Goal: Task Accomplishment & Management: Manage account settings

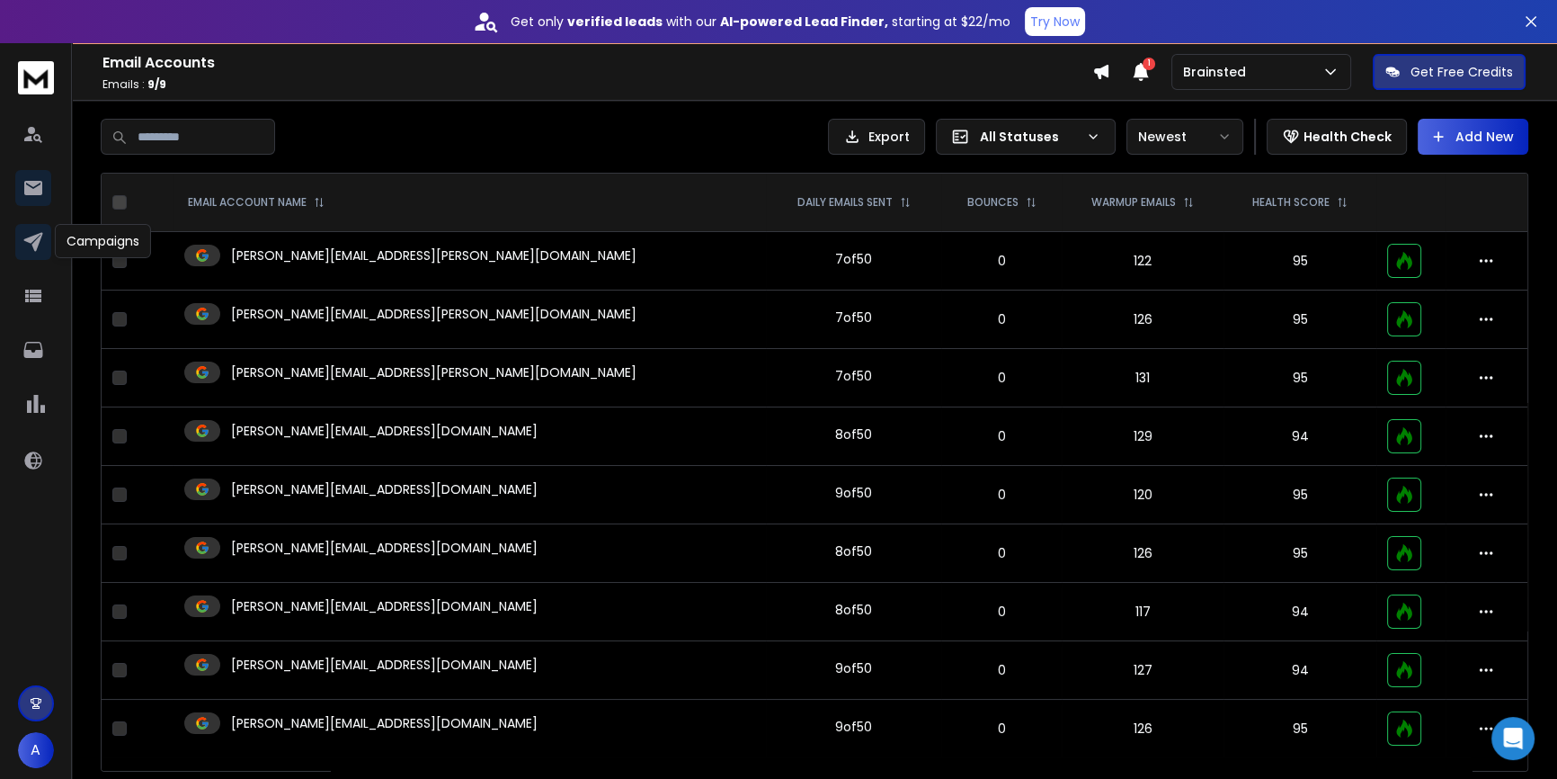
click at [40, 231] on icon at bounding box center [33, 242] width 22 height 22
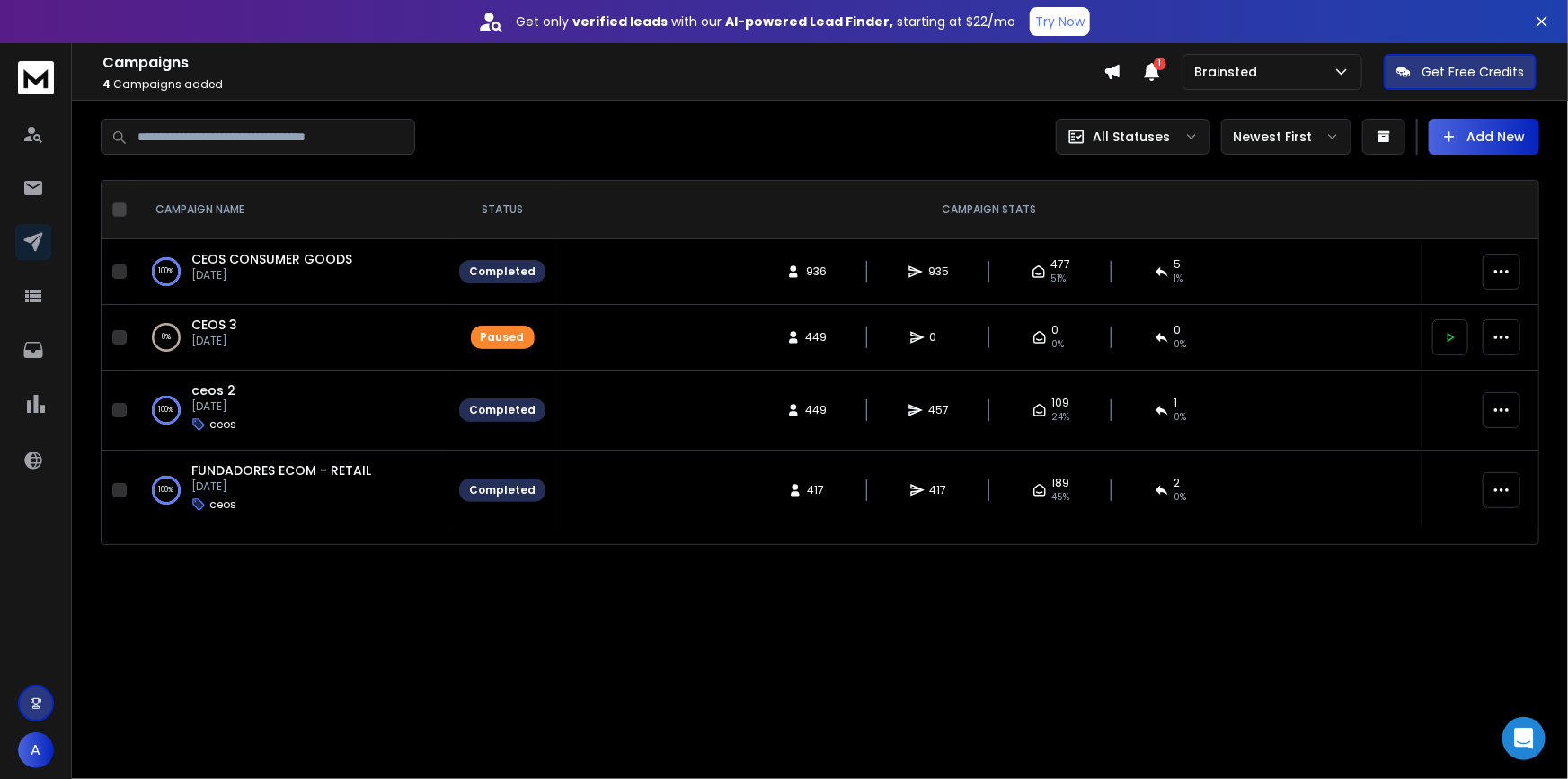
click at [255, 267] on link "CEOS CONSUMER GOODS" at bounding box center [272, 259] width 161 height 18
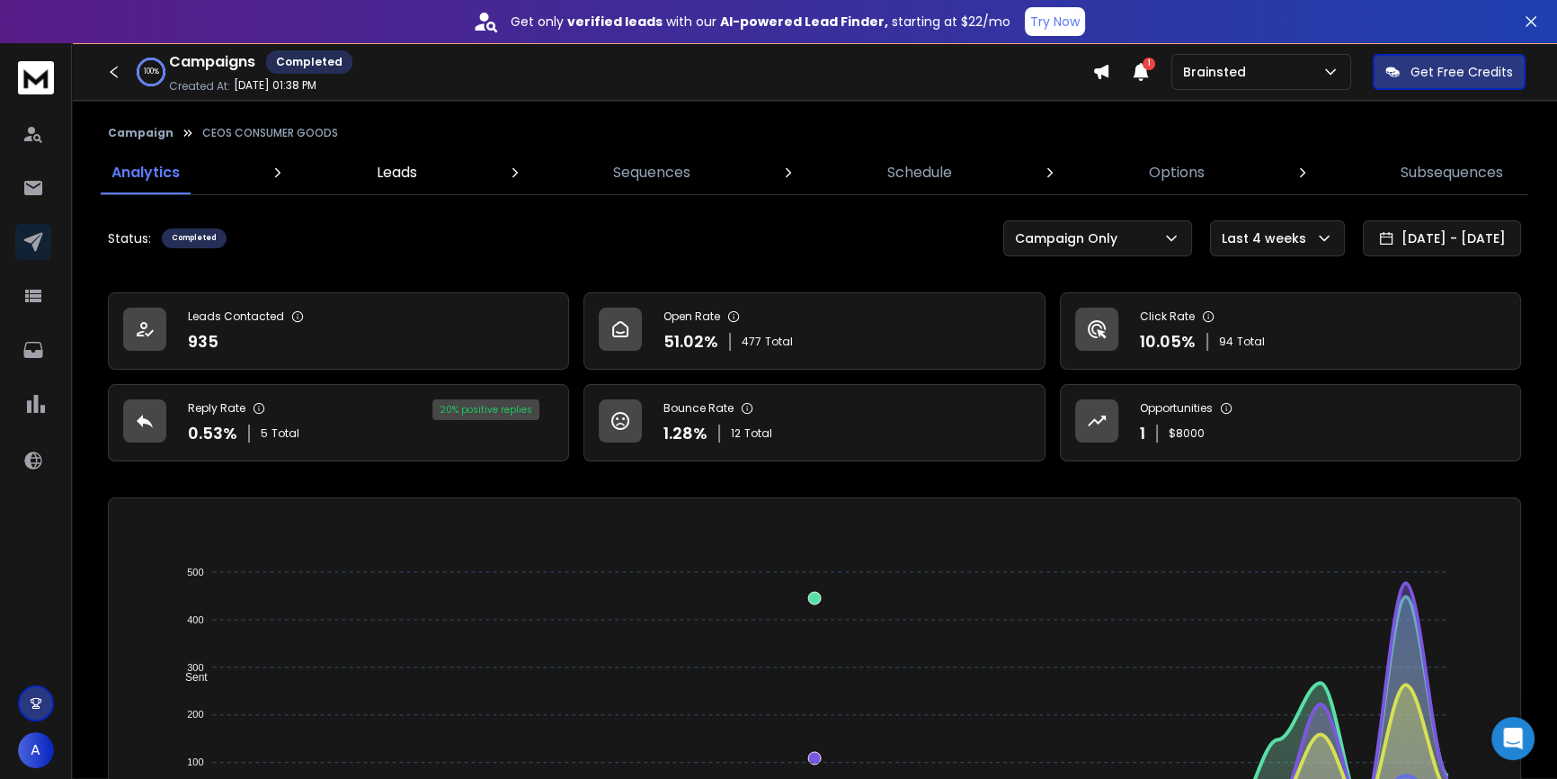
click at [395, 170] on p "Leads" at bounding box center [397, 173] width 40 height 22
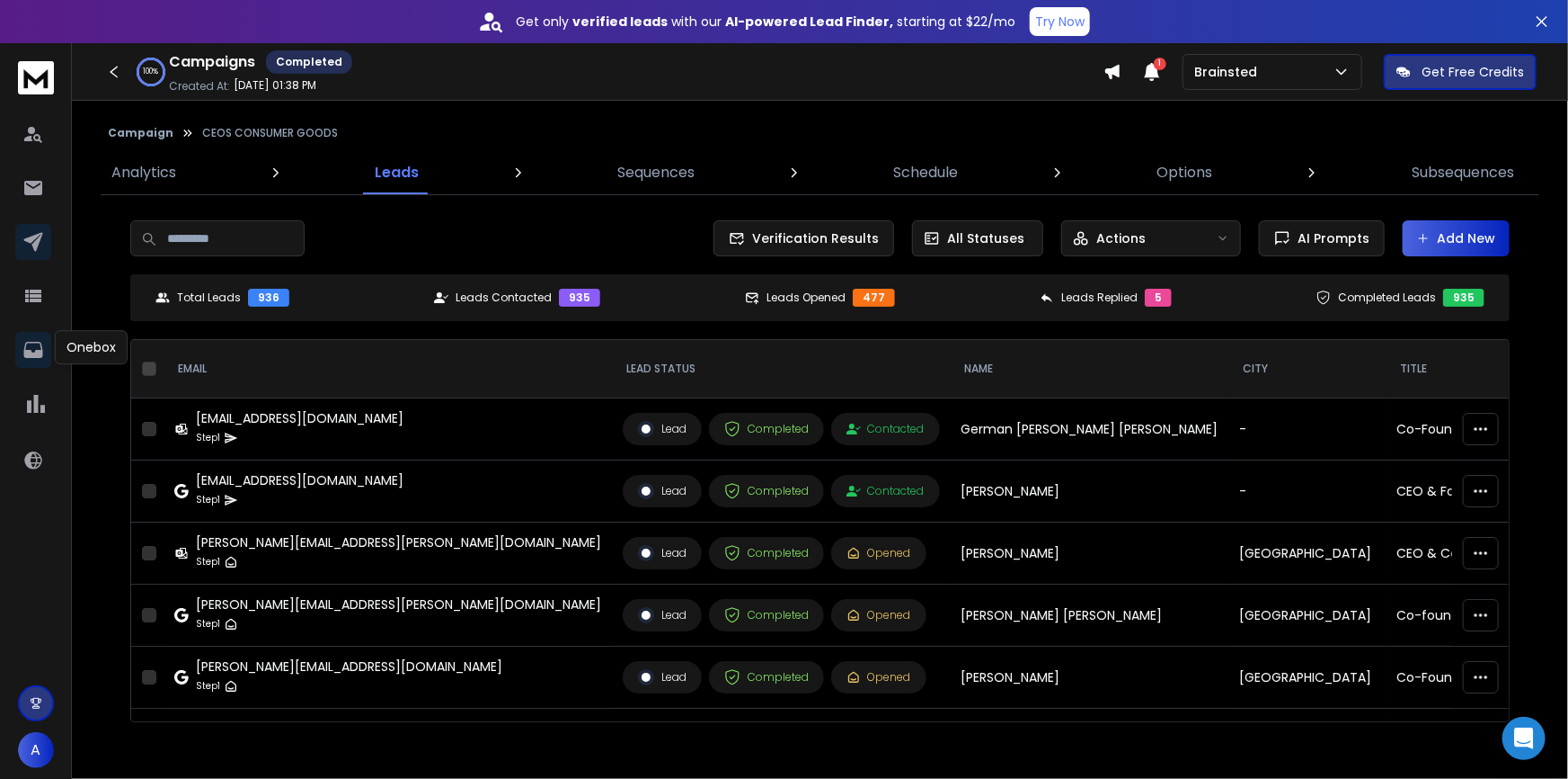
click at [33, 358] on icon at bounding box center [33, 350] width 22 height 22
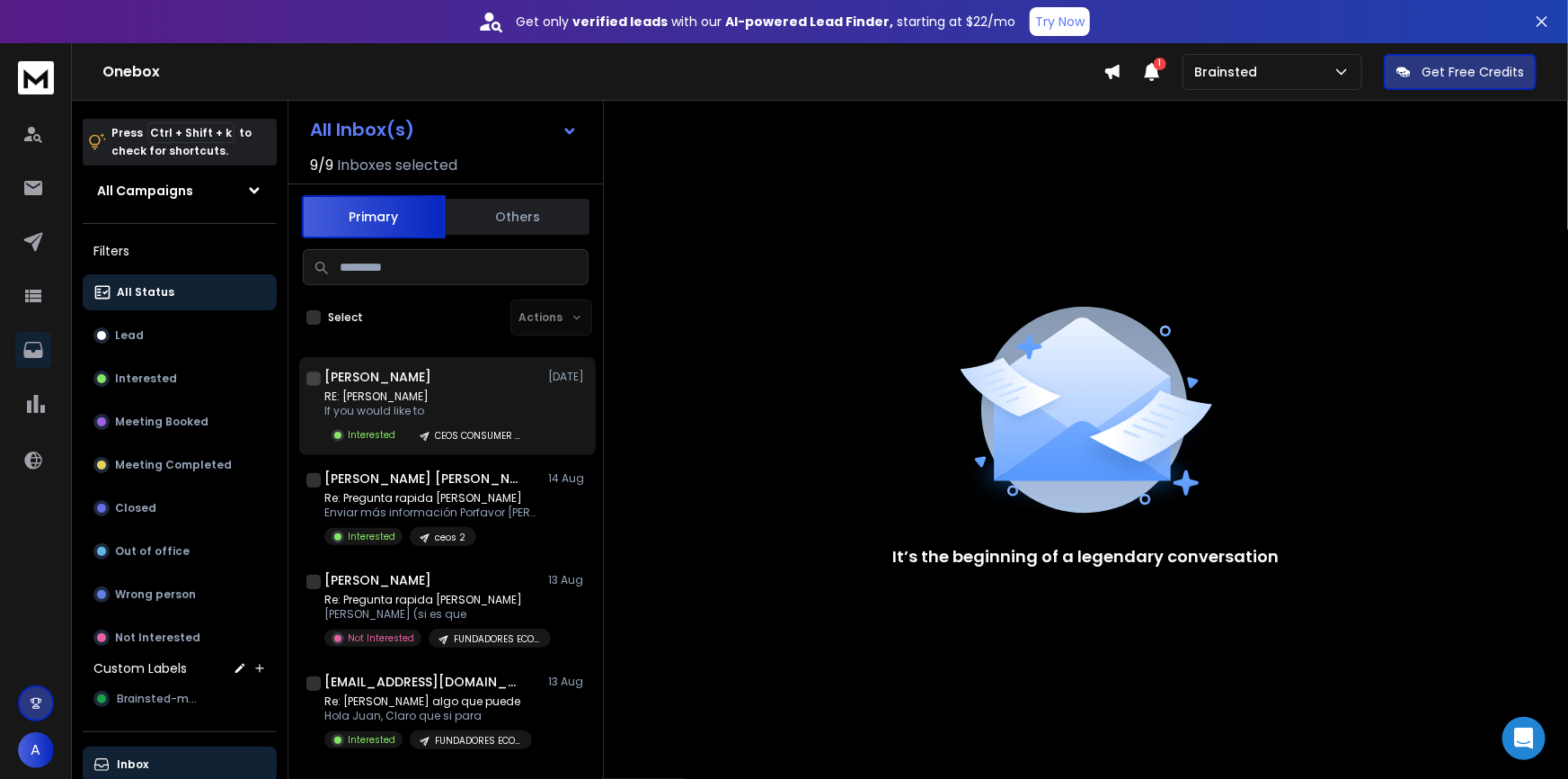
click at [486, 392] on p "RE: [PERSON_NAME]" at bounding box center [429, 396] width 208 height 14
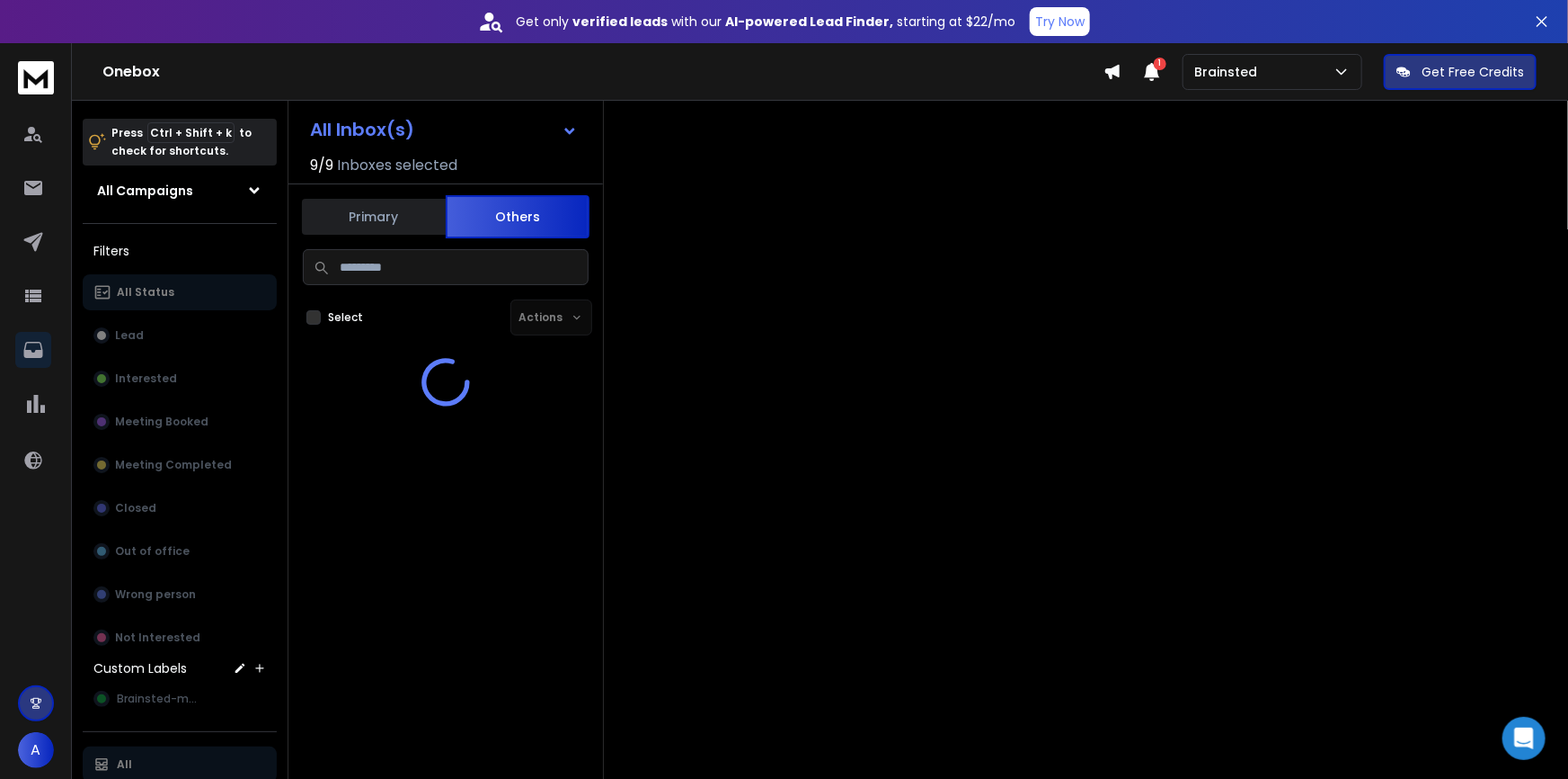
click at [523, 209] on button "Others" at bounding box center [518, 216] width 144 height 43
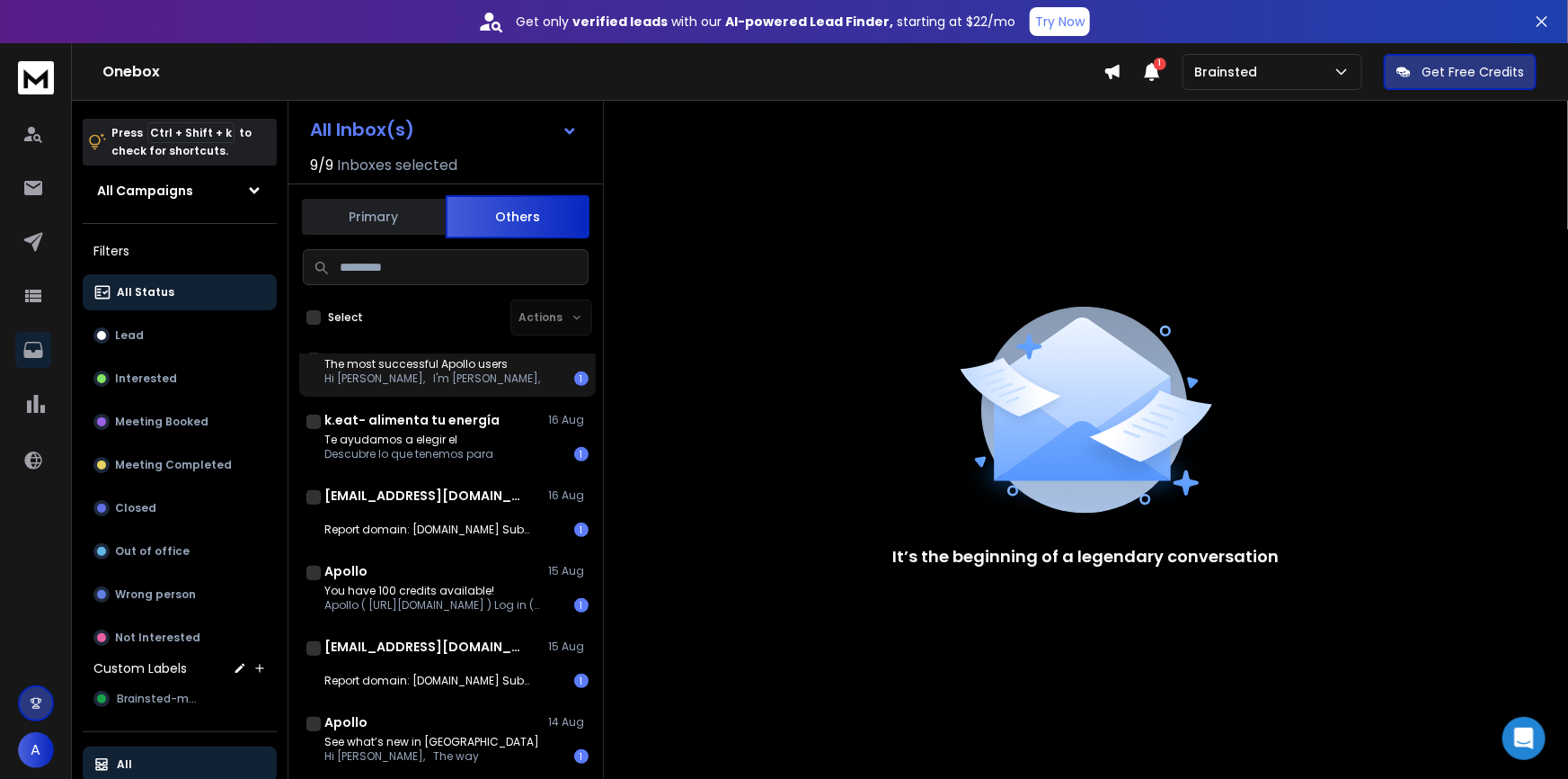
scroll to position [565, 0]
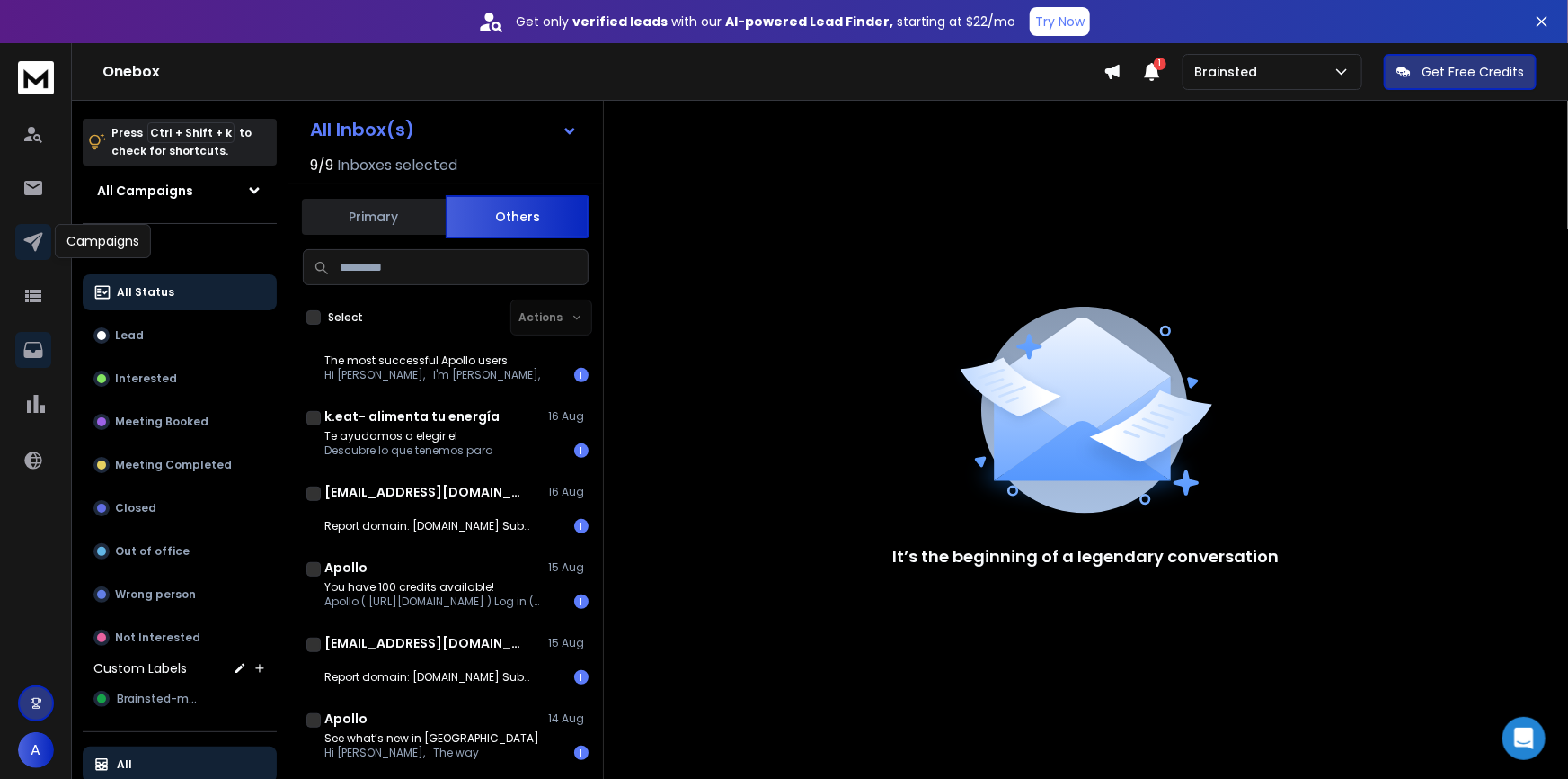
click at [30, 231] on icon at bounding box center [33, 242] width 22 height 22
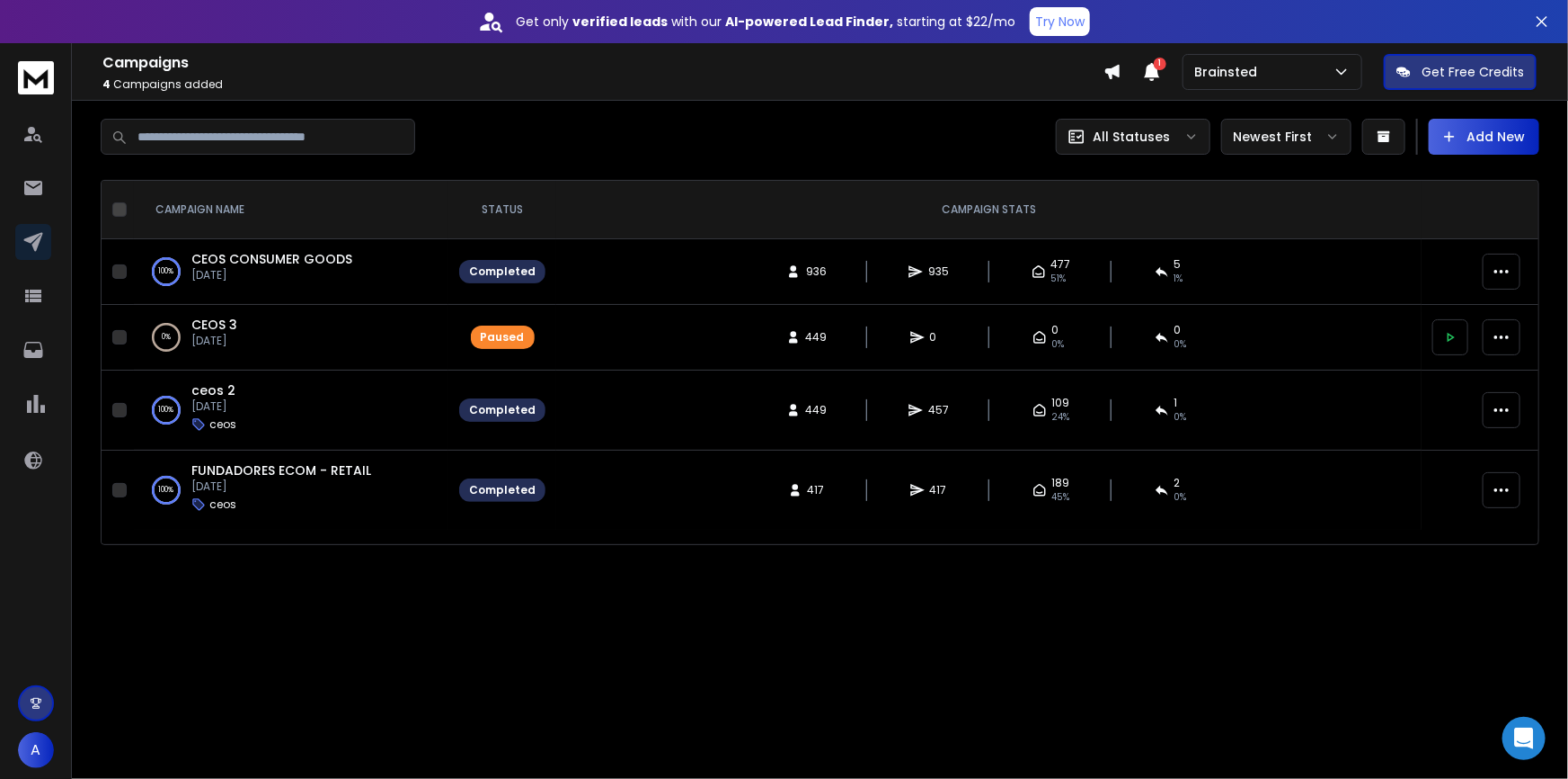
click at [279, 261] on span "CEOS CONSUMER GOODS" at bounding box center [272, 259] width 161 height 18
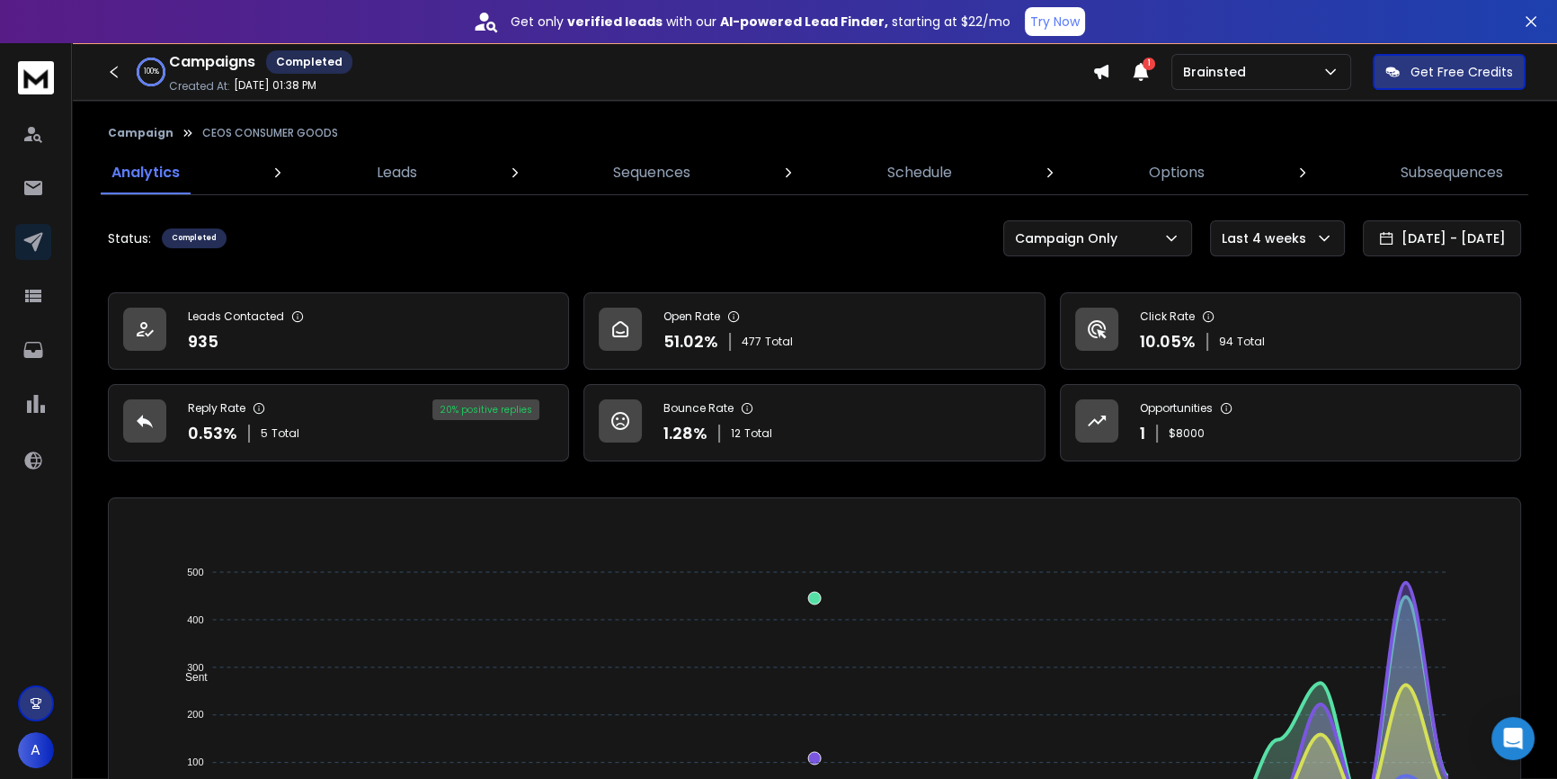
click at [276, 437] on span "Total" at bounding box center [286, 433] width 28 height 14
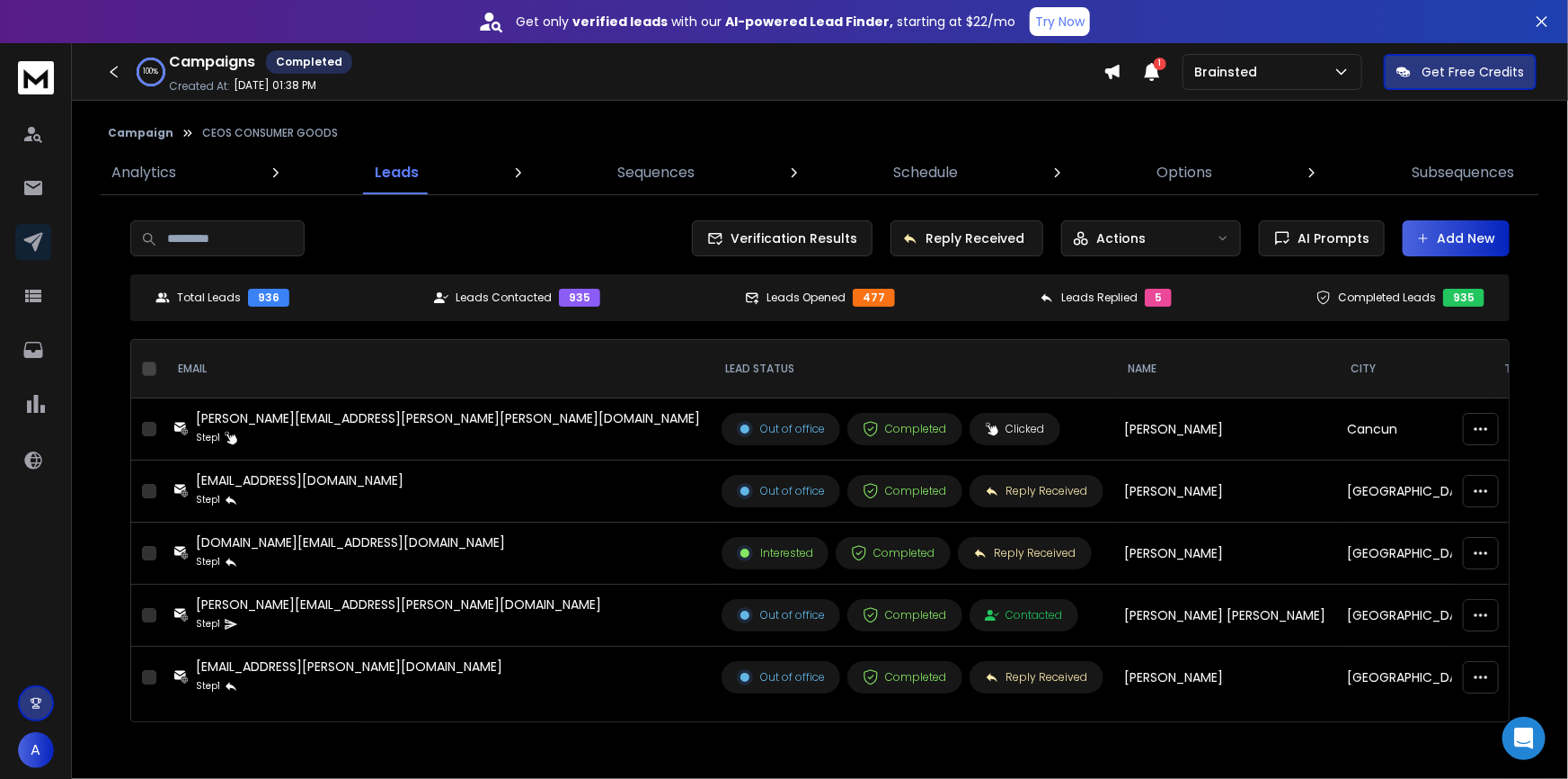
click at [984, 493] on div "Reply Received" at bounding box center [1035, 491] width 103 height 14
click at [737, 427] on div "Out of office" at bounding box center [781, 429] width 88 height 16
click at [37, 236] on icon at bounding box center [32, 241] width 19 height 19
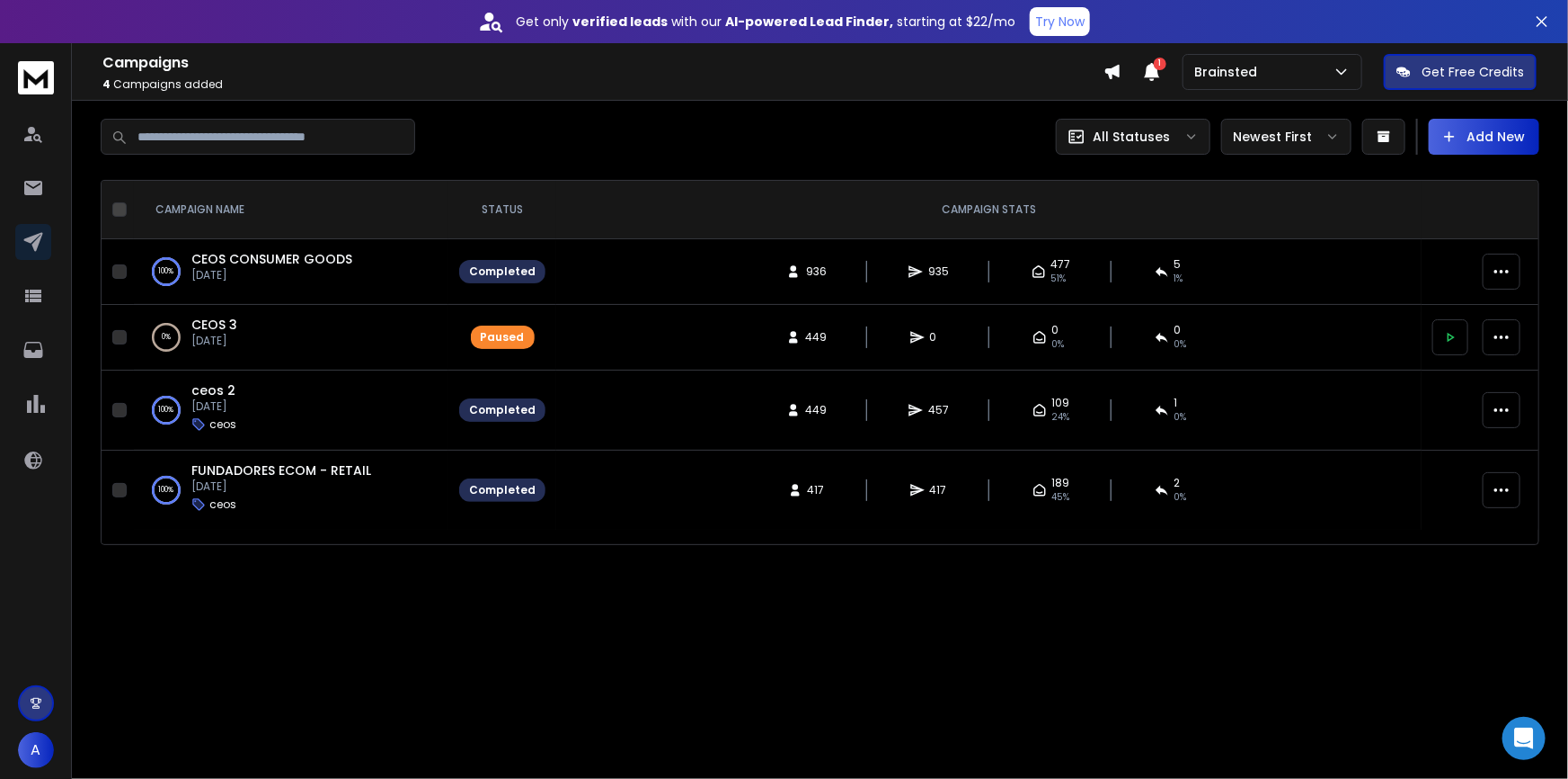
click at [254, 464] on span "FUNDADORES ECOM - RETAIL" at bounding box center [282, 470] width 180 height 18
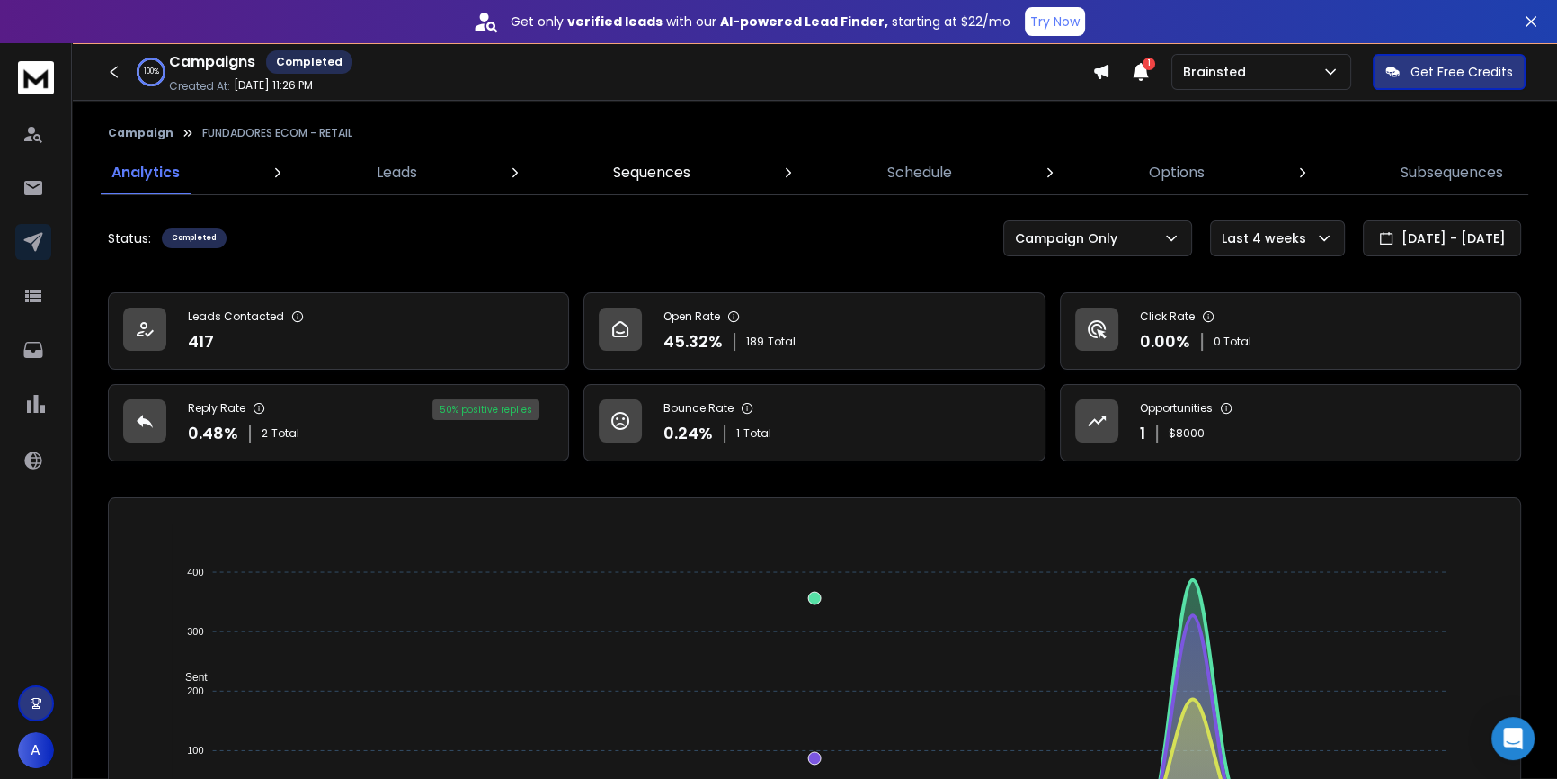
click at [670, 174] on p "Sequences" at bounding box center [651, 173] width 77 height 22
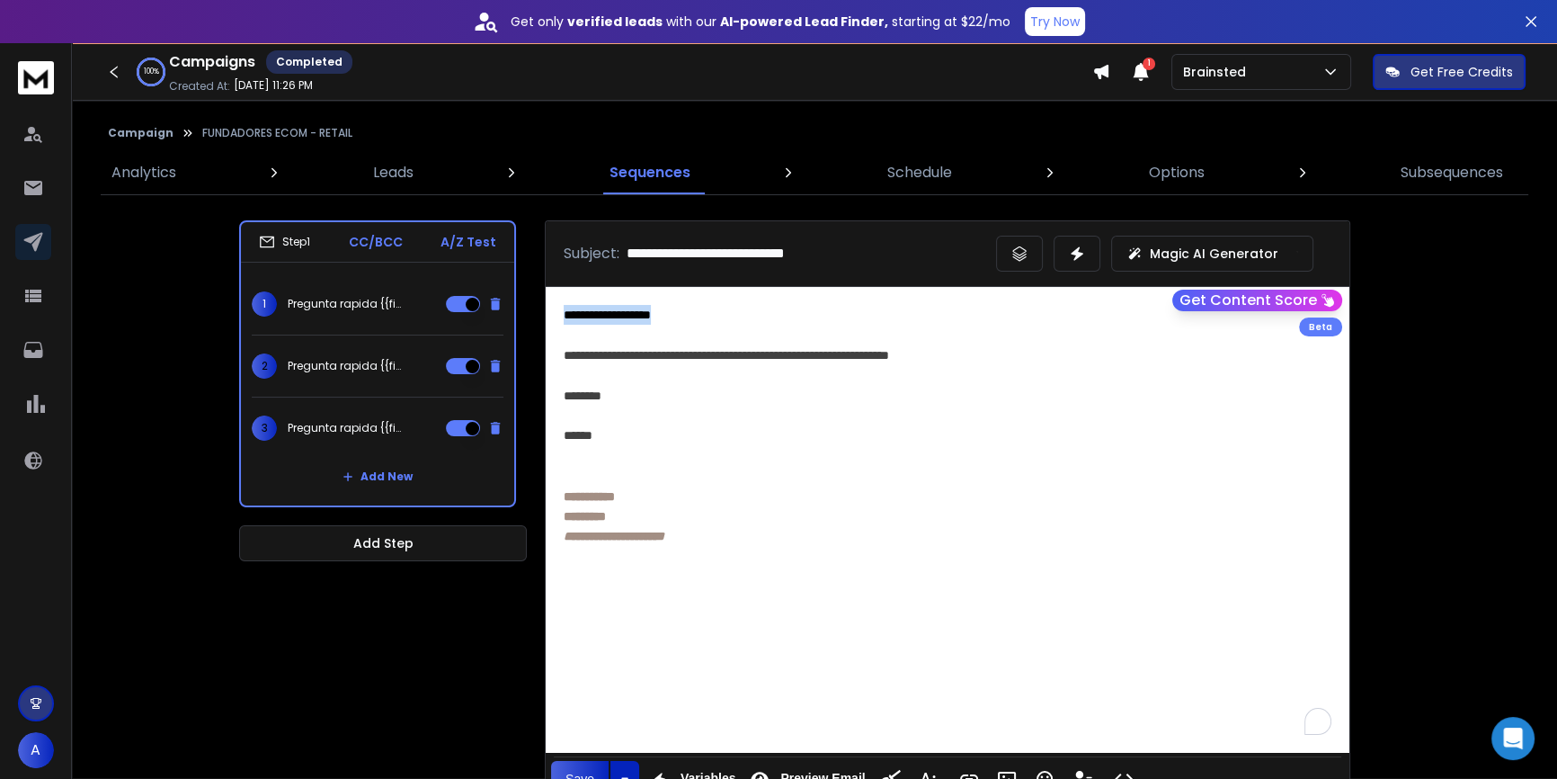
drag, startPoint x: 684, startPoint y: 317, endPoint x: 444, endPoint y: 316, distance: 240.1
click at [444, 316] on div "**********" at bounding box center [814, 512] width 1151 height 584
click at [384, 548] on button "Add Step" at bounding box center [383, 543] width 288 height 36
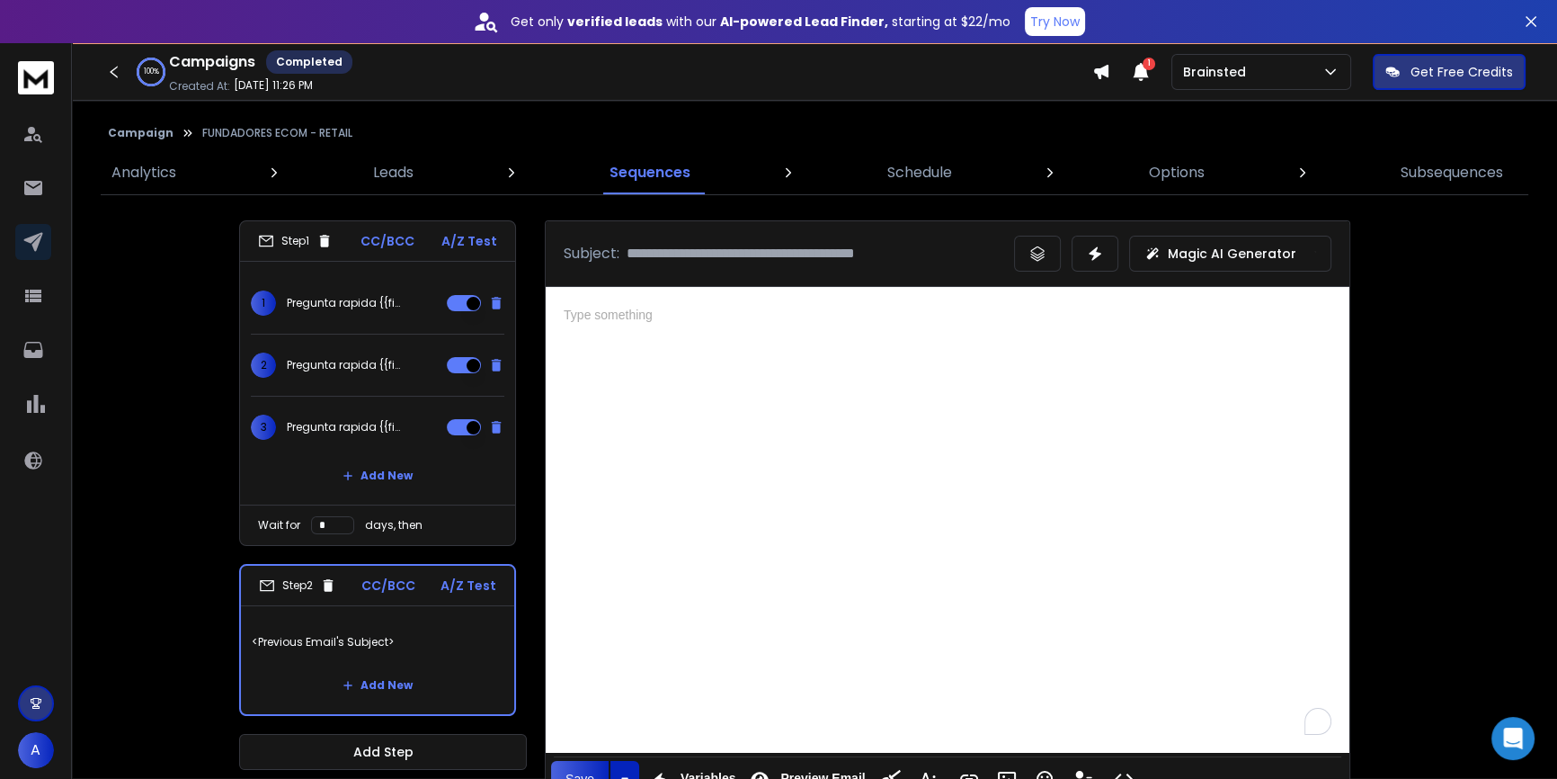
click at [725, 307] on div "To enrich screen reader interactions, please activate Accessibility in Grammarl…" at bounding box center [948, 315] width 768 height 20
click at [708, 772] on span "Variables" at bounding box center [708, 778] width 63 height 15
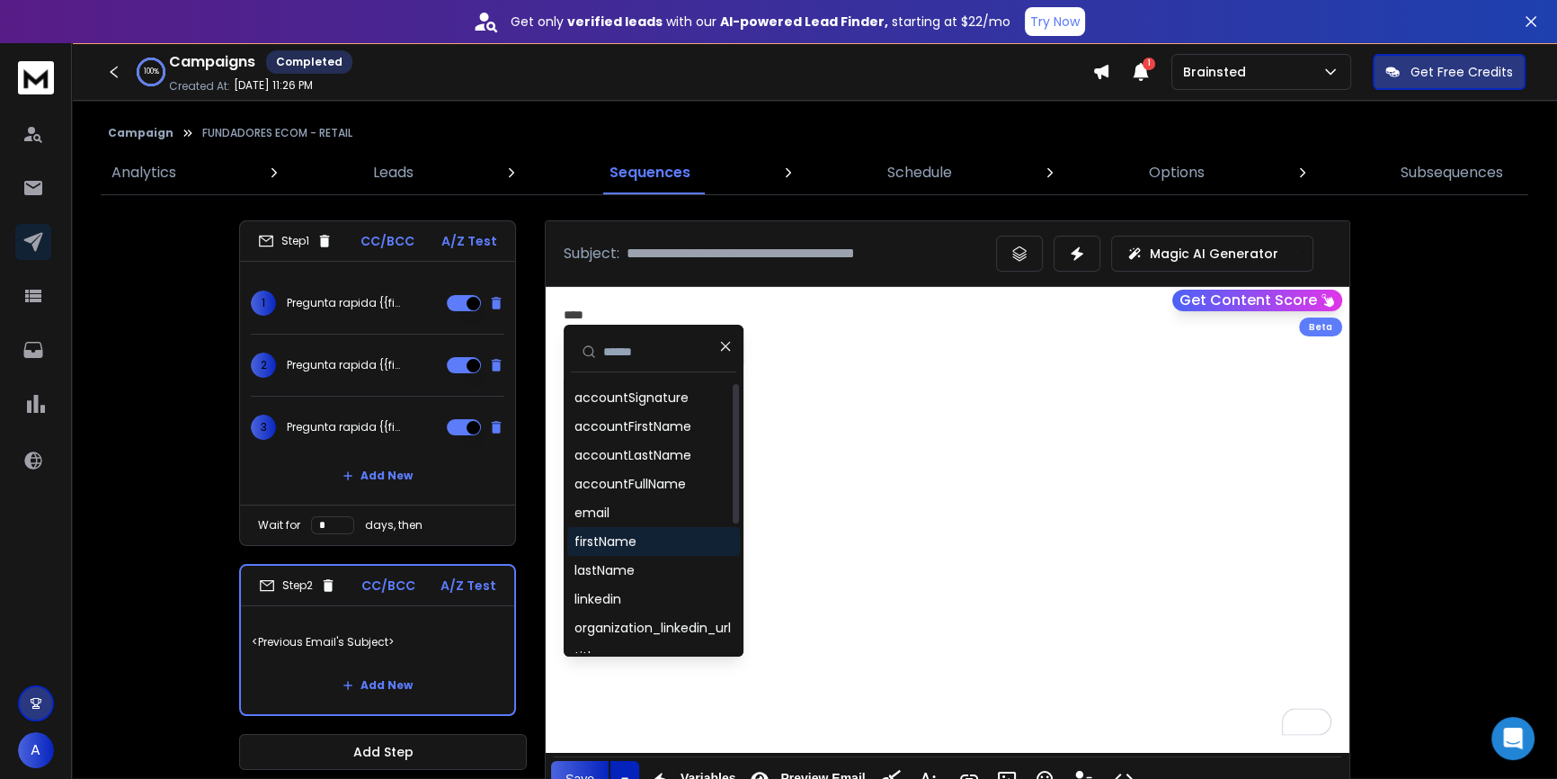
click at [613, 541] on div "firstName" at bounding box center [606, 541] width 62 height 18
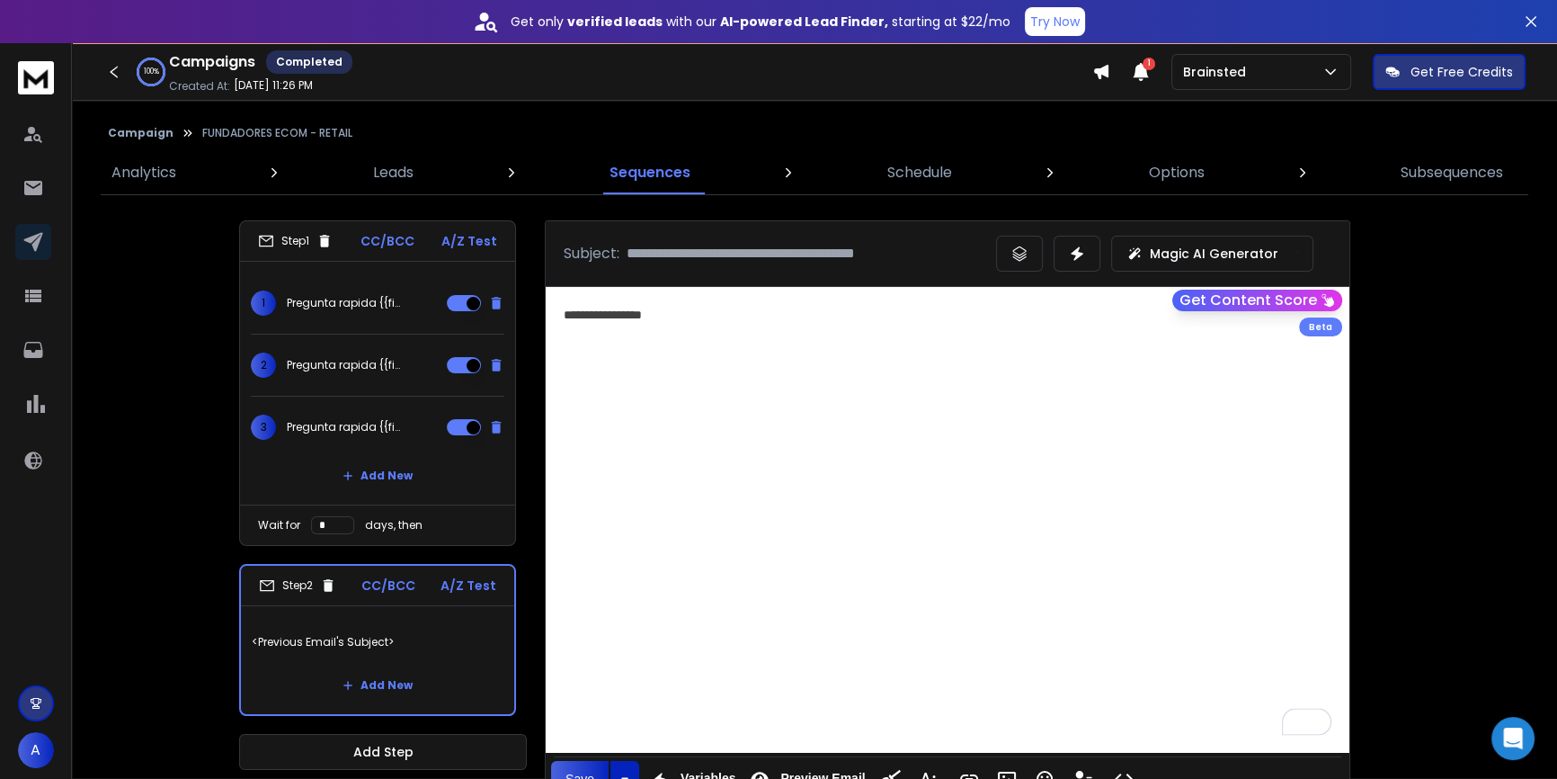
click at [589, 314] on div "**********" at bounding box center [948, 315] width 768 height 20
click at [687, 324] on div "**********" at bounding box center [948, 315] width 768 height 20
click at [561, 354] on div "**********" at bounding box center [948, 520] width 804 height 466
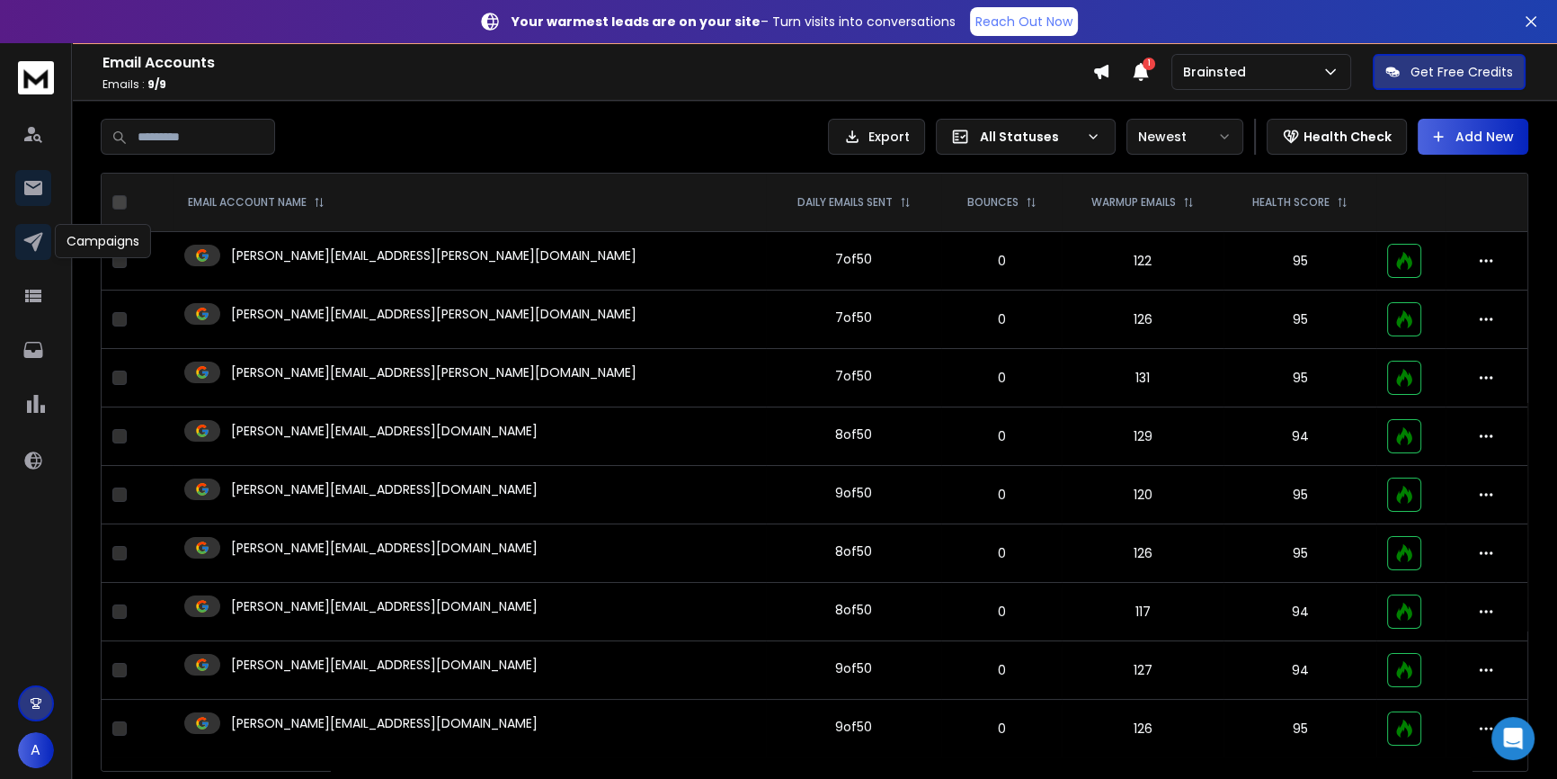
drag, startPoint x: 32, startPoint y: 218, endPoint x: 32, endPoint y: 243, distance: 24.3
click at [32, 243] on div at bounding box center [35, 301] width 41 height 370
click at [32, 243] on icon at bounding box center [32, 241] width 19 height 19
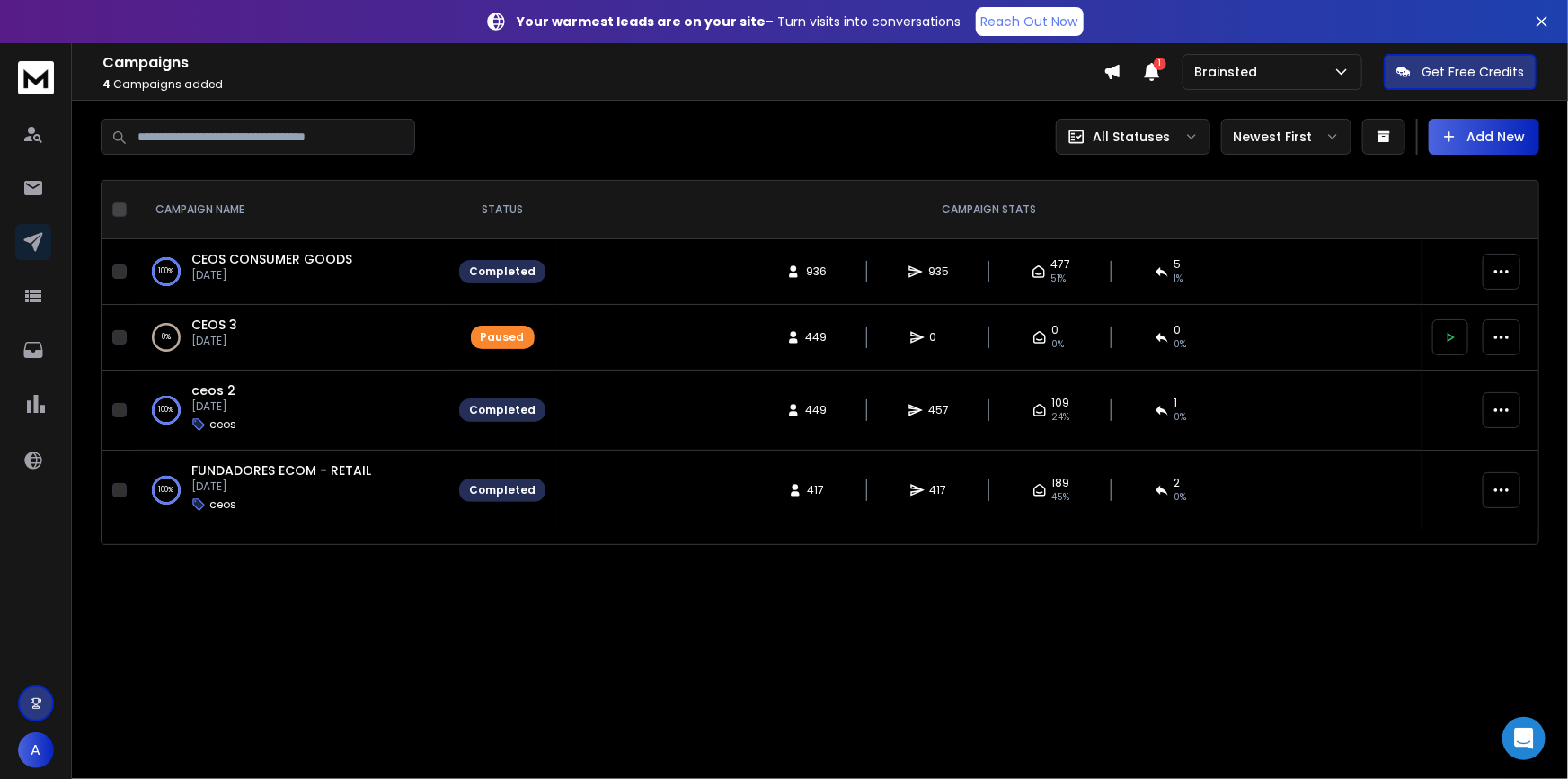
click at [272, 461] on span "FUNDADORES ECOM - RETAIL" at bounding box center [282, 470] width 180 height 18
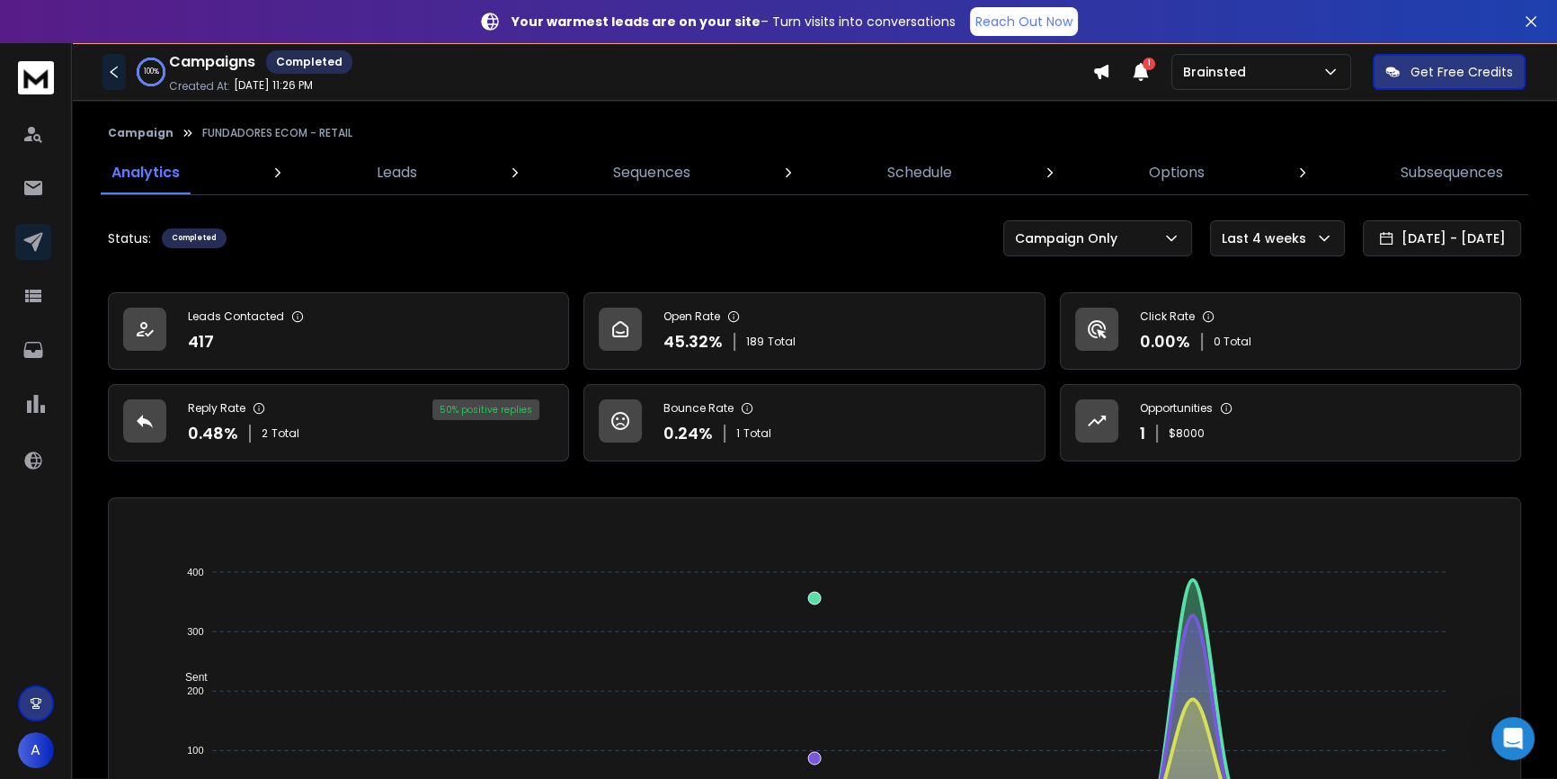
click at [118, 67] on icon at bounding box center [114, 72] width 16 height 16
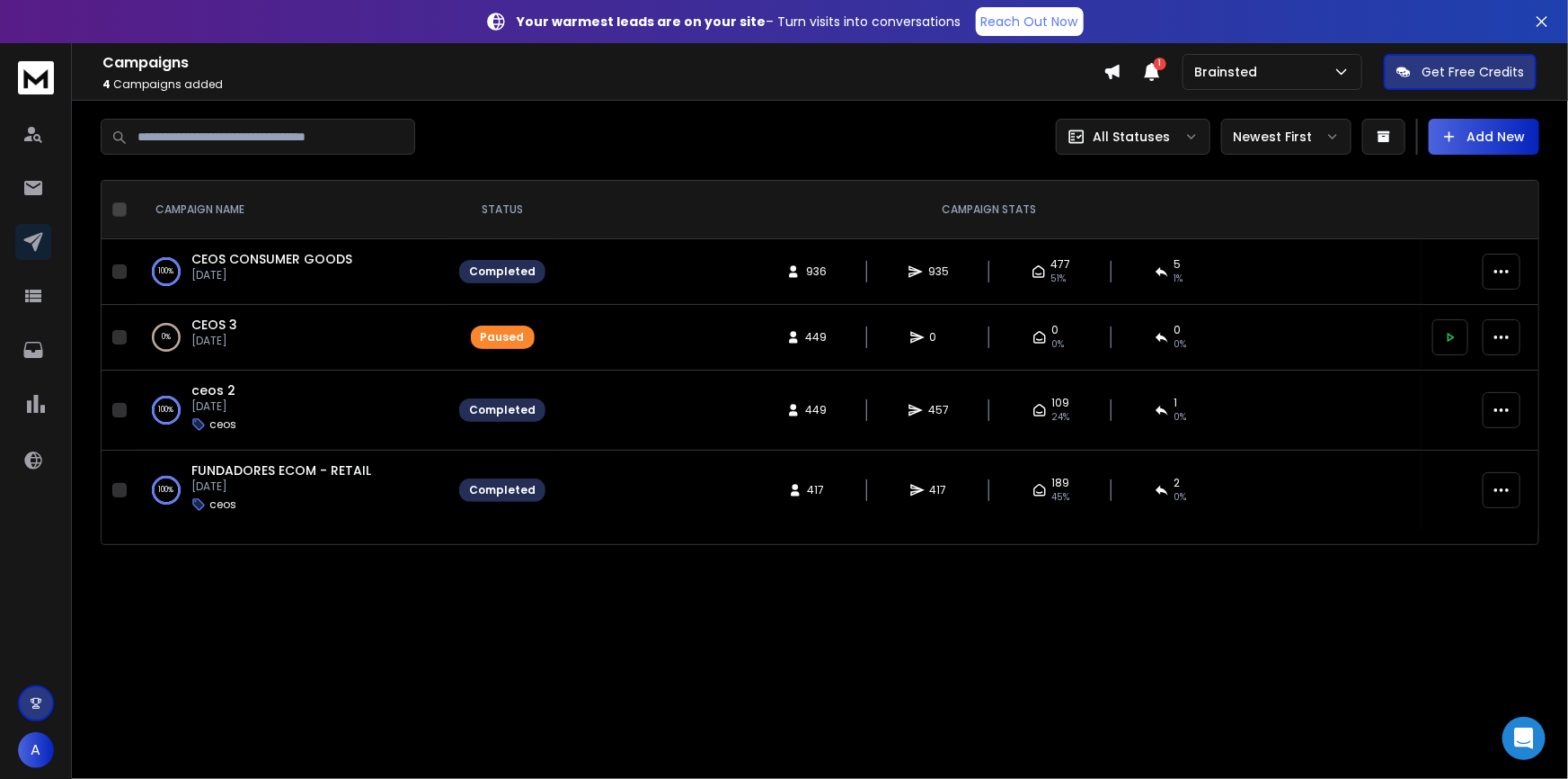
click at [236, 271] on p "[DATE]" at bounding box center [272, 275] width 161 height 14
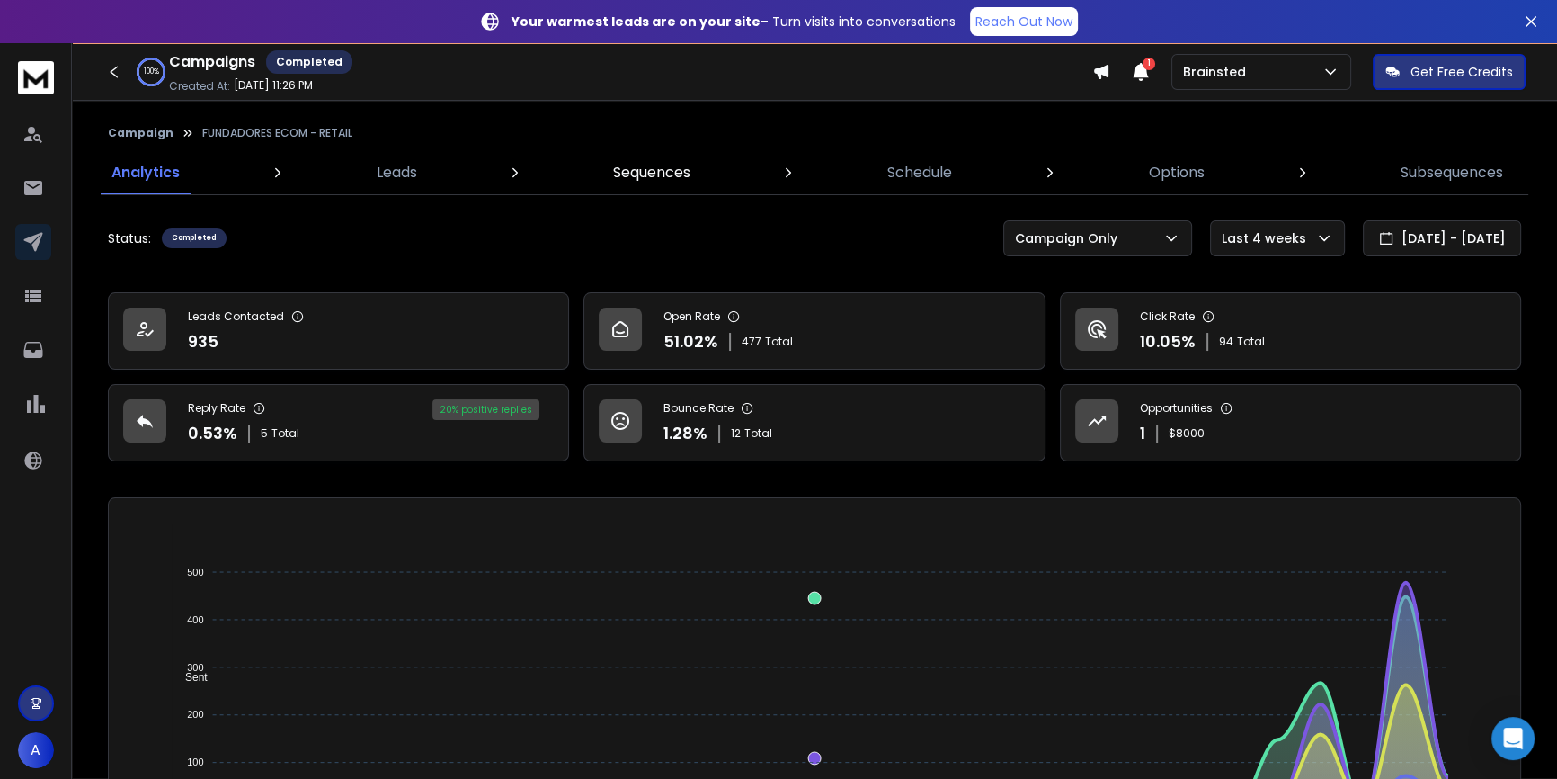
click at [657, 180] on p "Sequences" at bounding box center [651, 173] width 77 height 22
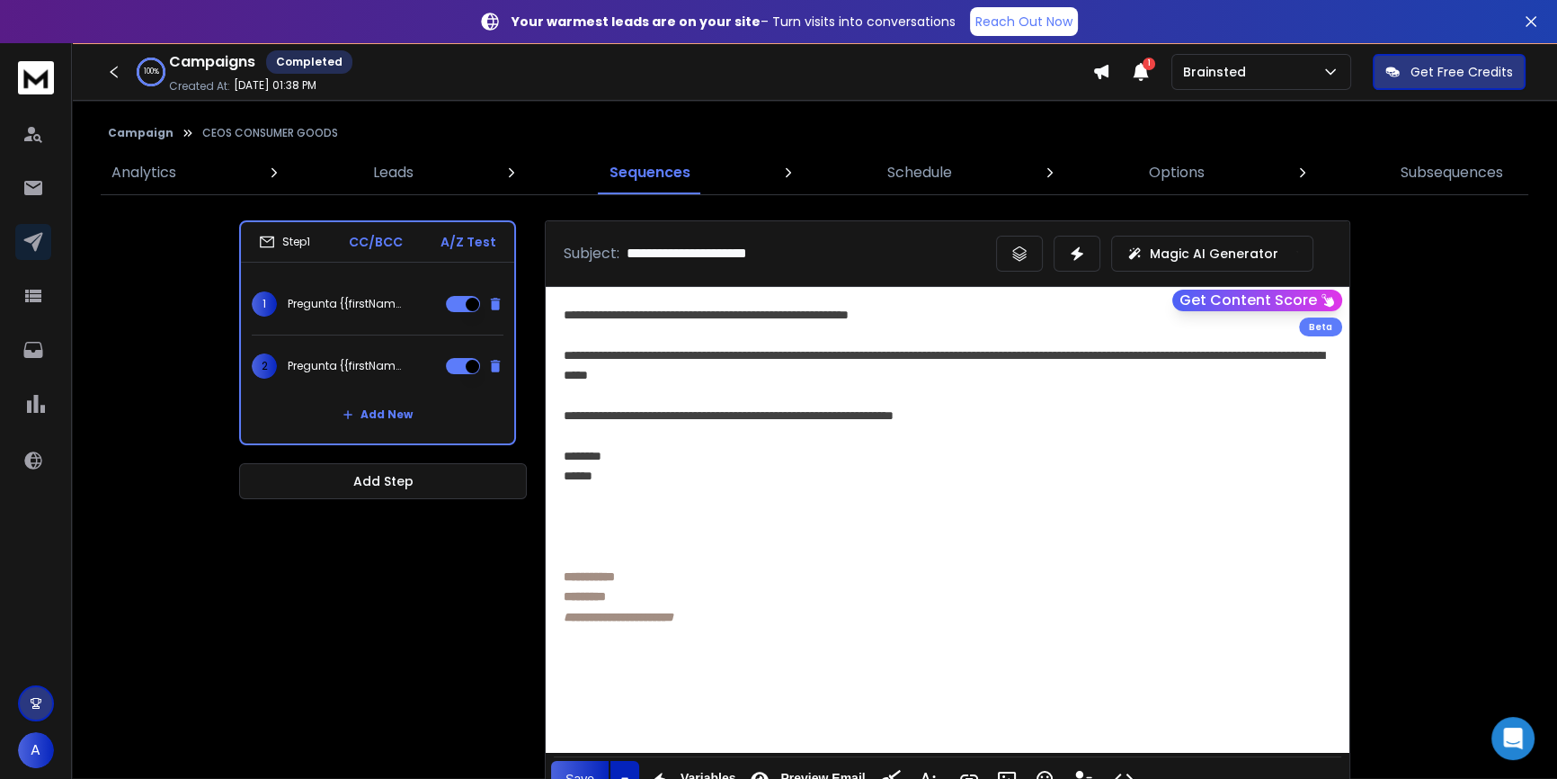
click at [322, 351] on div "2 Pregunta {{firstName}}" at bounding box center [378, 365] width 252 height 61
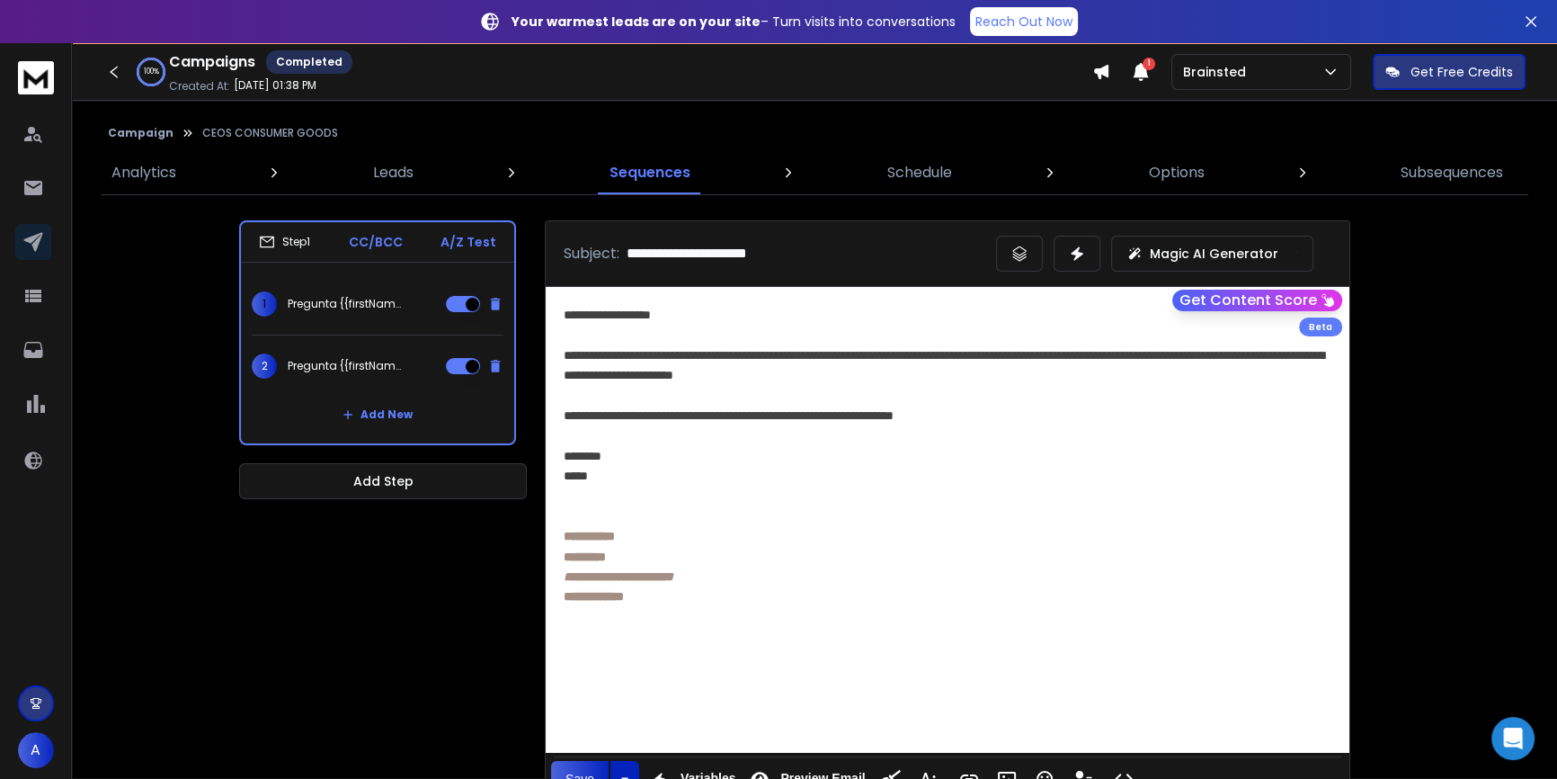
click at [367, 315] on div "1 Pregunta {{firstName}}" at bounding box center [327, 303] width 151 height 25
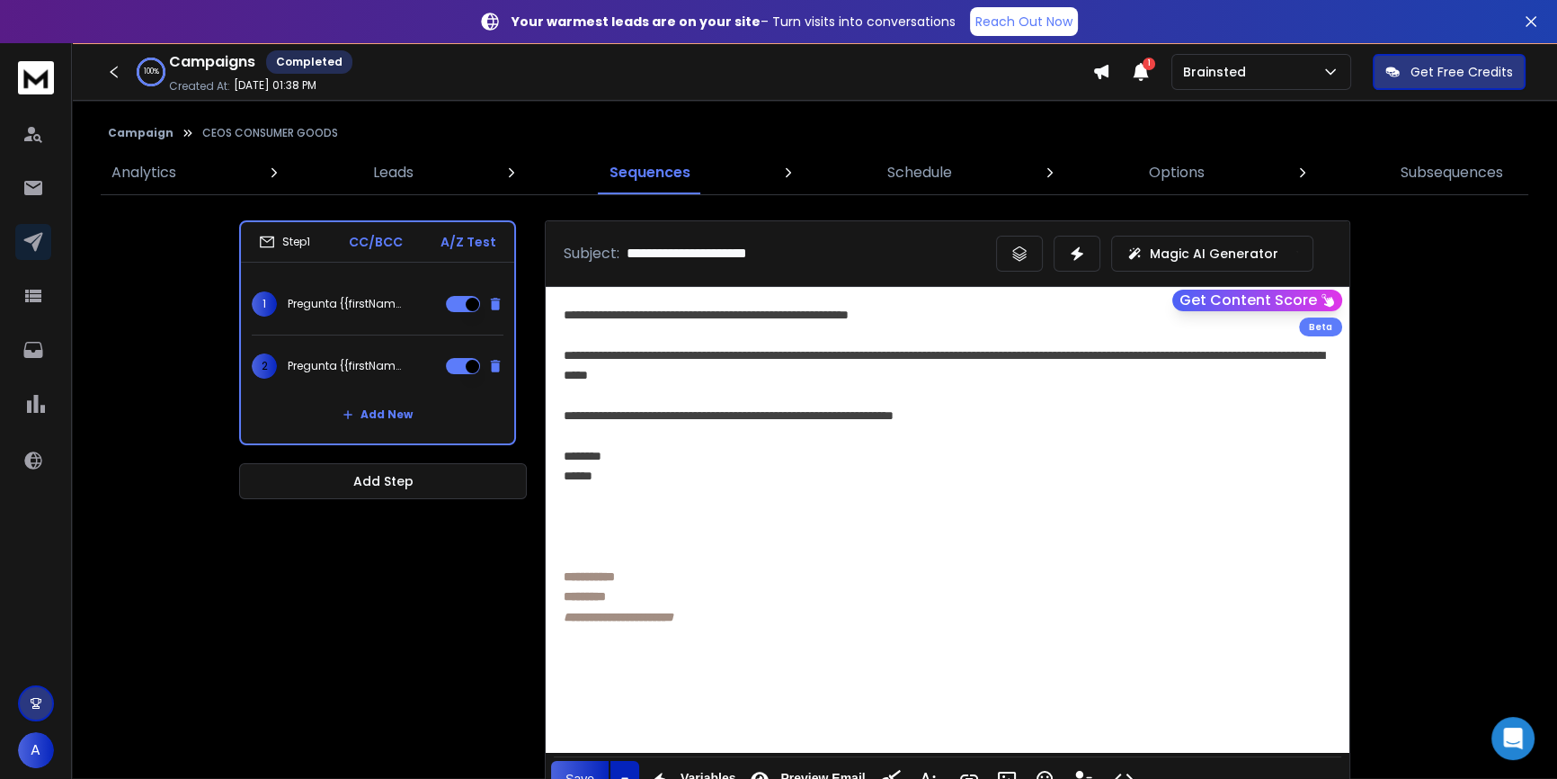
click at [346, 363] on p "Pregunta {{firstName}}" at bounding box center [345, 366] width 115 height 14
